Goal: Check status

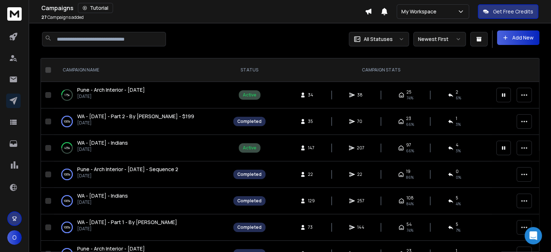
click at [253, 39] on div at bounding box center [166, 38] width 250 height 17
click at [219, 36] on div at bounding box center [166, 38] width 250 height 17
click at [230, 43] on div at bounding box center [166, 38] width 250 height 17
click at [250, 47] on div at bounding box center [166, 38] width 250 height 17
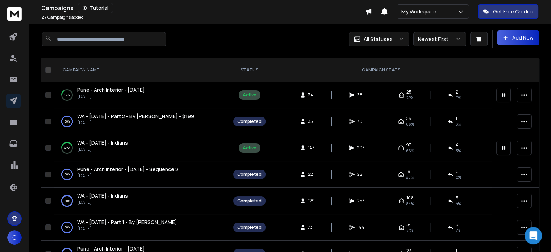
click at [267, 45] on div at bounding box center [166, 38] width 250 height 17
click at [237, 39] on div at bounding box center [166, 38] width 250 height 17
click at [198, 39] on div at bounding box center [166, 38] width 250 height 17
click at [134, 89] on span "Pune - Arch Interior - [DATE]" at bounding box center [111, 89] width 68 height 7
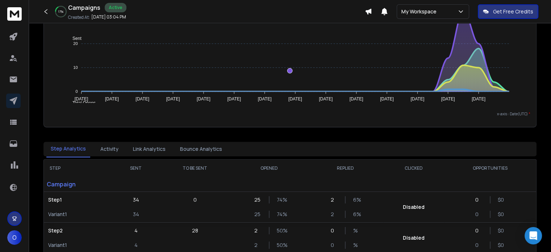
scroll to position [231, 0]
